Goal: Task Accomplishment & Management: Manage account settings

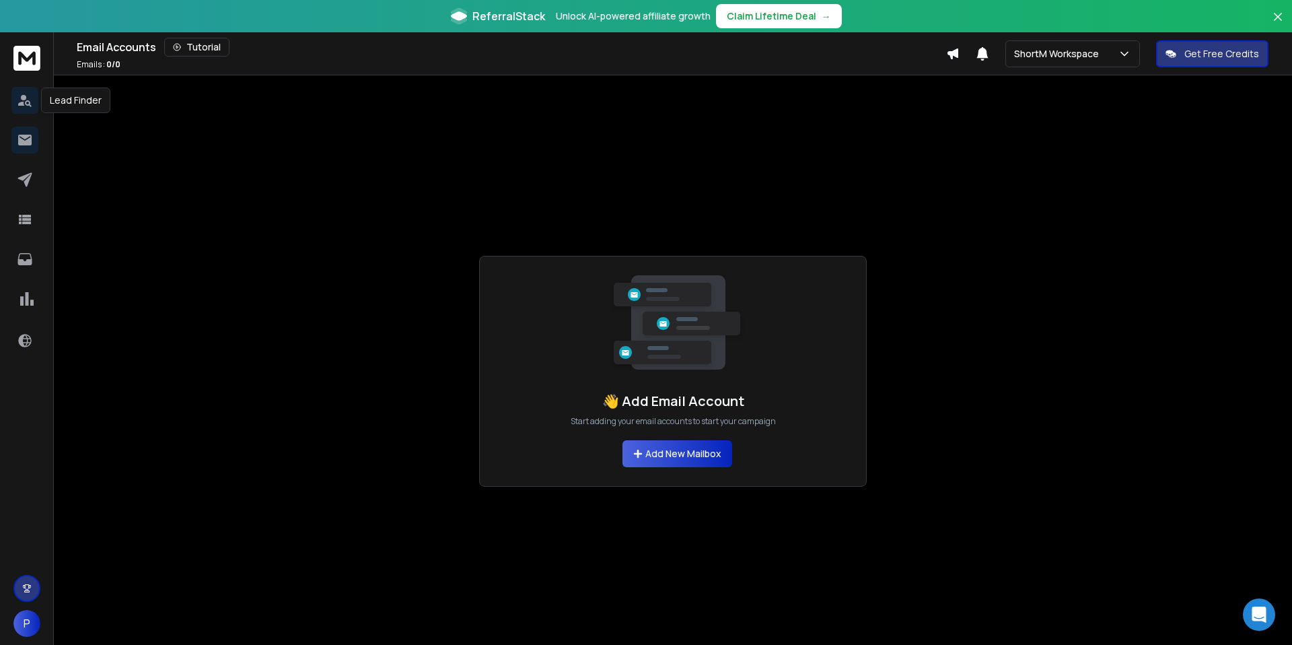
click at [23, 110] on link at bounding box center [24, 100] width 27 height 27
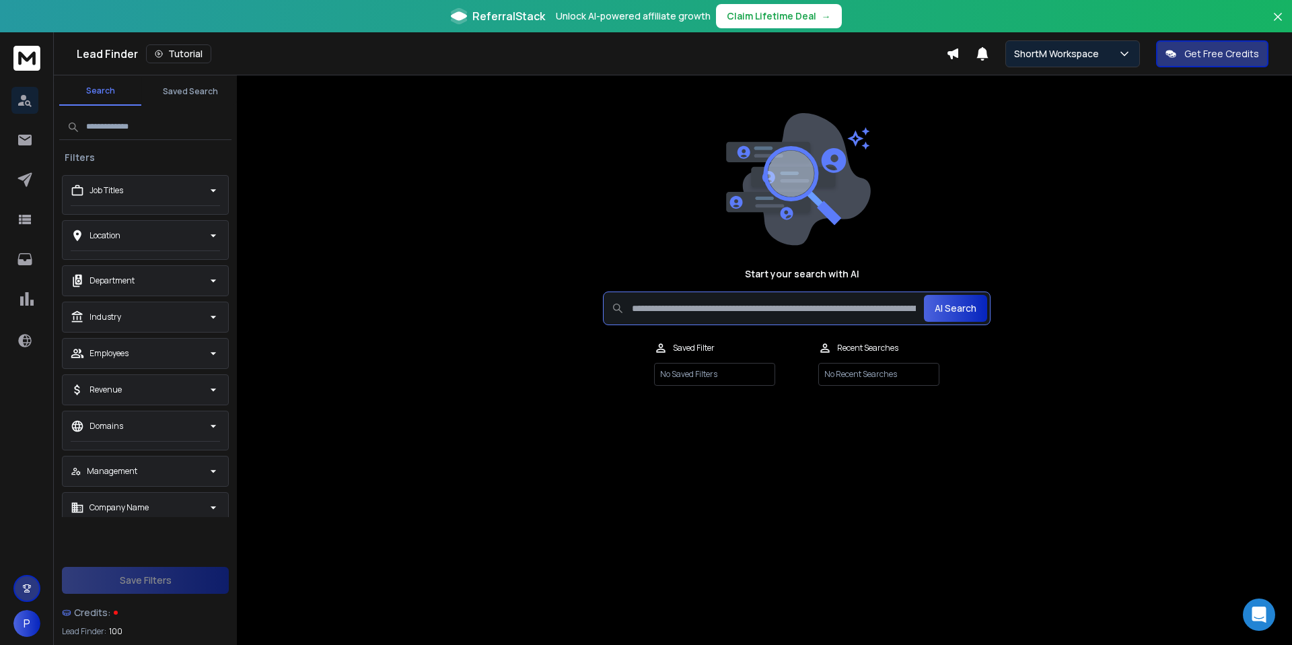
click at [1078, 48] on p "ShortM Workspace" at bounding box center [1059, 53] width 90 height 13
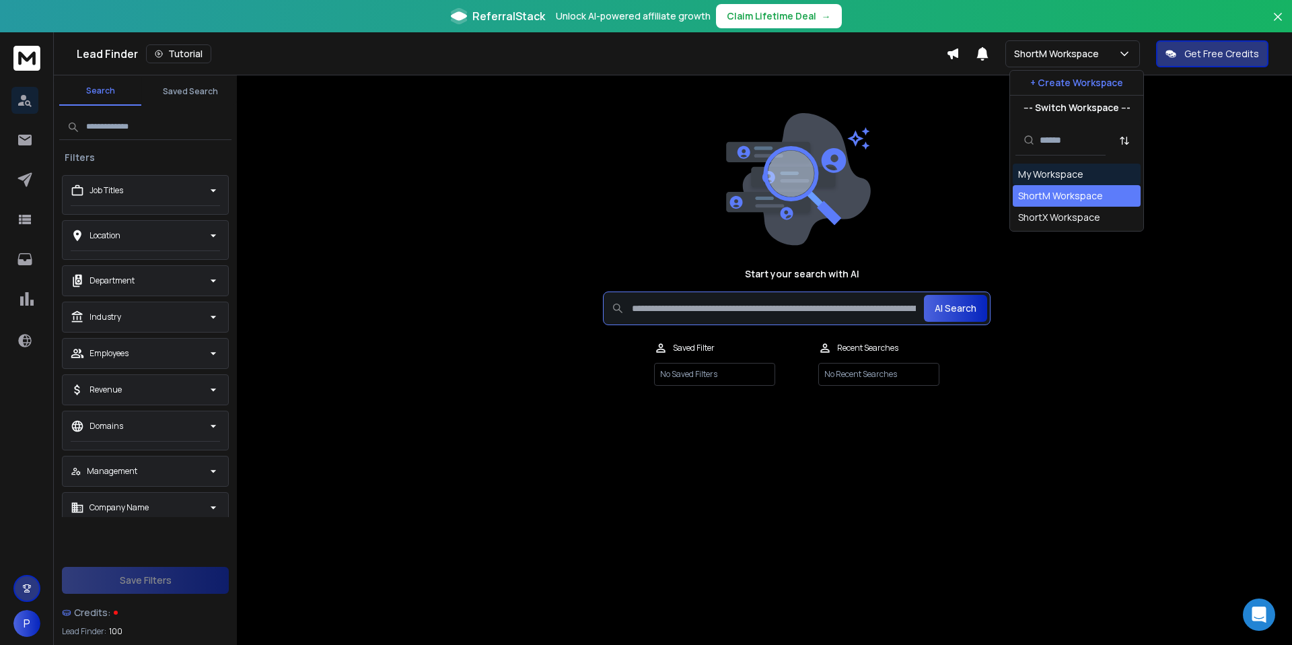
click at [1065, 178] on div "My Workspace" at bounding box center [1050, 174] width 65 height 13
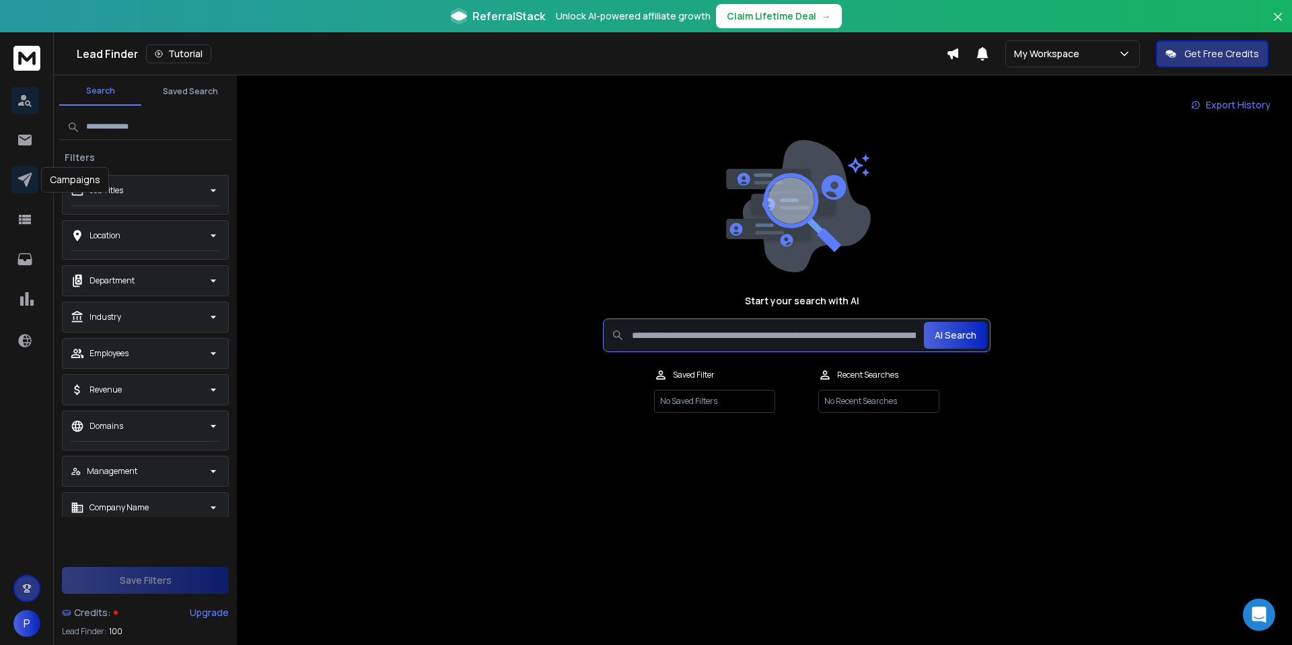
click at [28, 175] on icon at bounding box center [24, 180] width 14 height 14
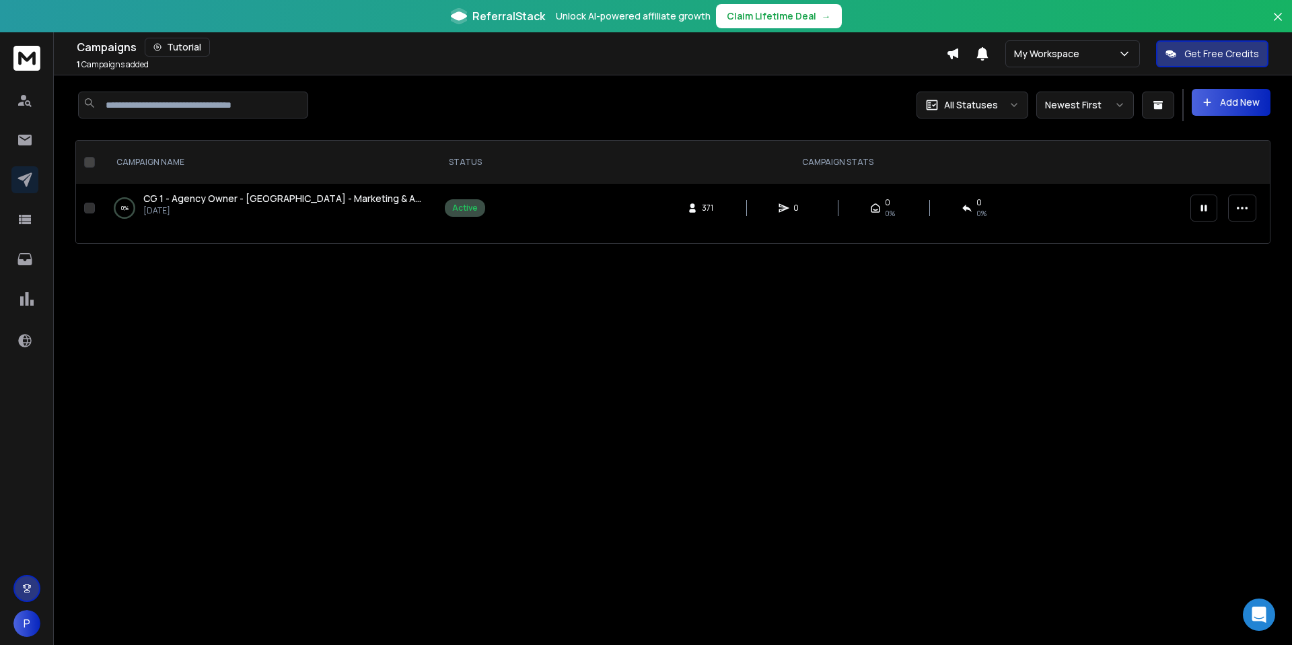
click at [254, 198] on span "CG 1 - Agency Owner - [GEOGRAPHIC_DATA] - Marketing & Advertising" at bounding box center [301, 198] width 317 height 13
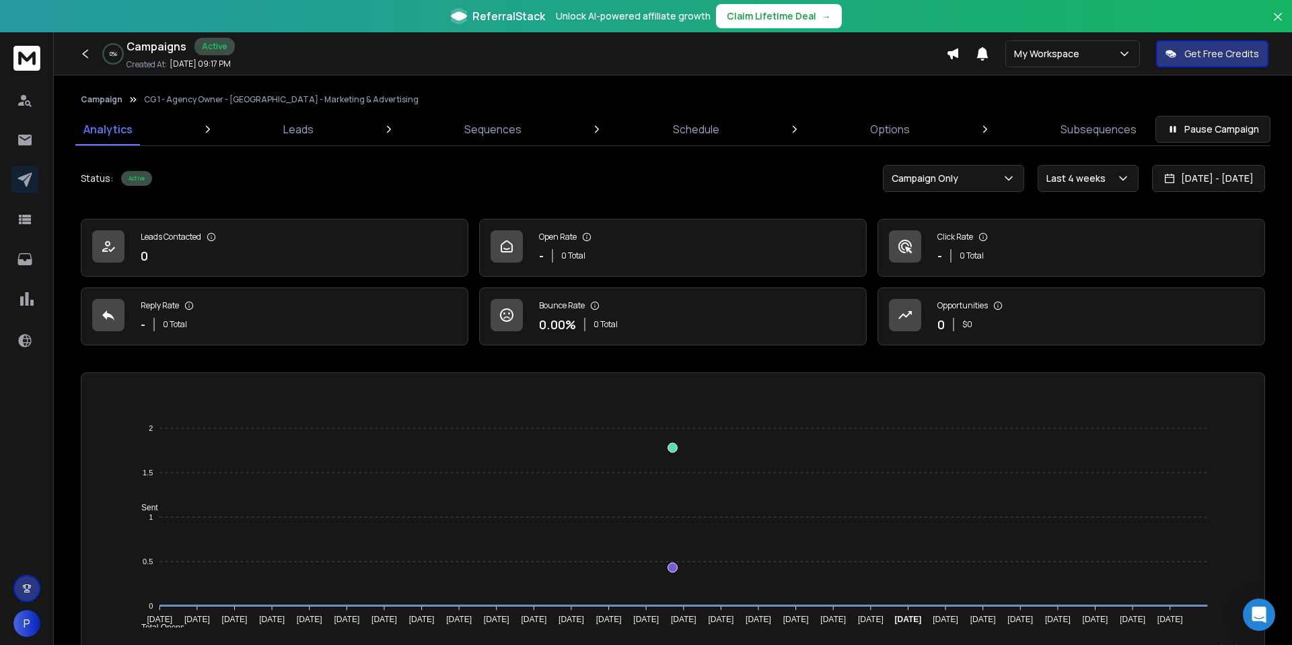
click at [313, 112] on div "Campaign CG 1 - Agency Owner - [GEOGRAPHIC_DATA] - Marketing & Advertising Anal…" at bounding box center [672, 117] width 1195 height 57
click at [318, 126] on link "Leads" at bounding box center [298, 129] width 46 height 32
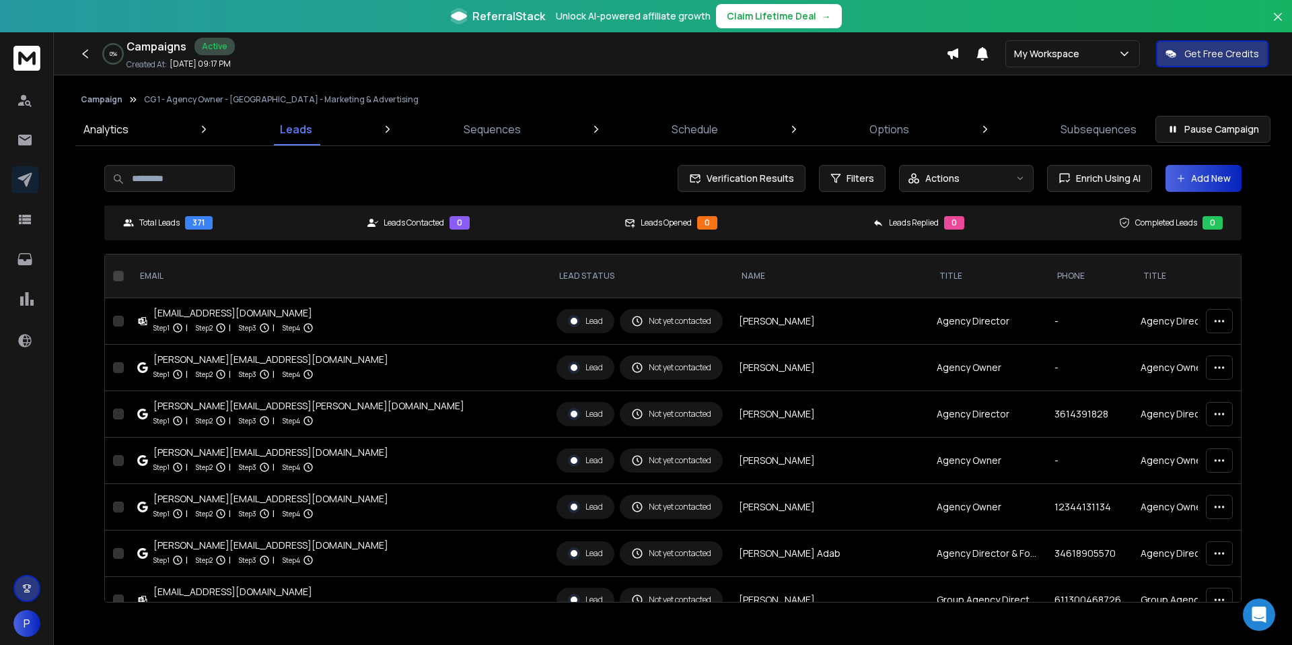
click at [118, 129] on p "Analytics" at bounding box center [105, 129] width 45 height 16
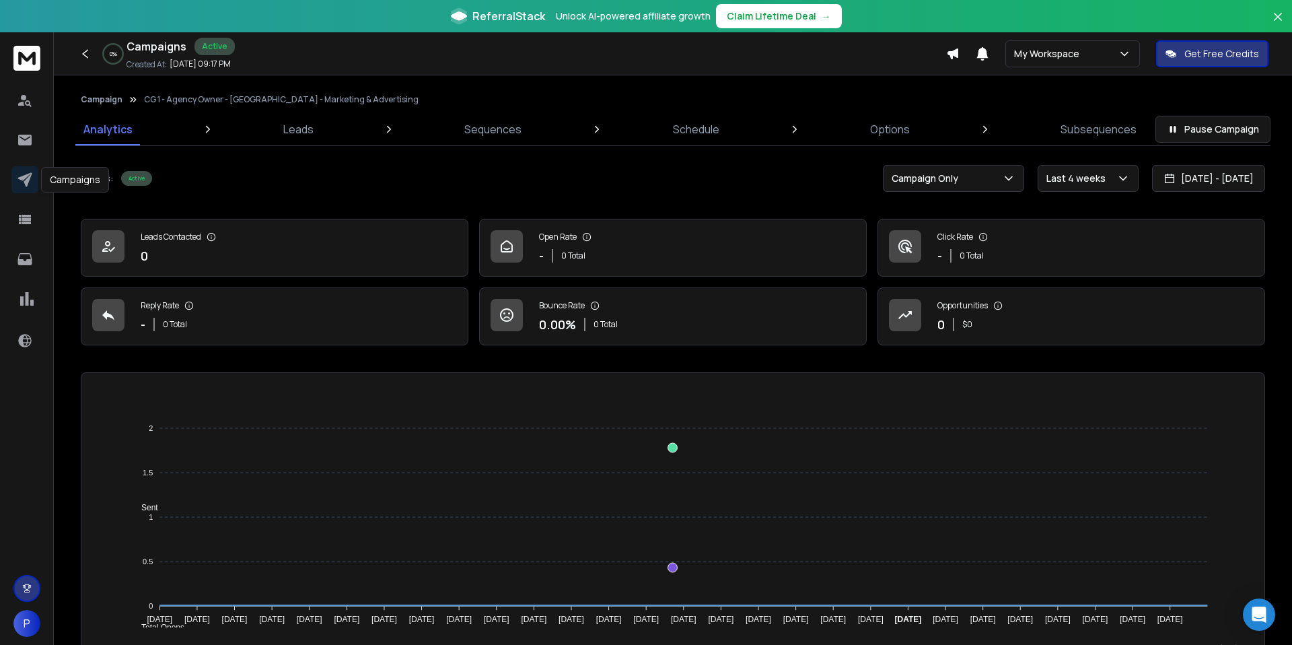
click at [33, 178] on link at bounding box center [24, 179] width 27 height 27
